Goal: Find specific page/section: Find specific page/section

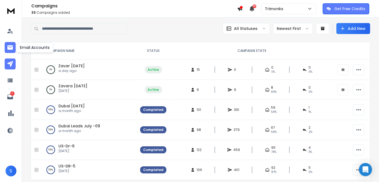
click at [8, 48] on icon at bounding box center [9, 47] width 5 height 4
